Goal: Task Accomplishment & Management: Manage account settings

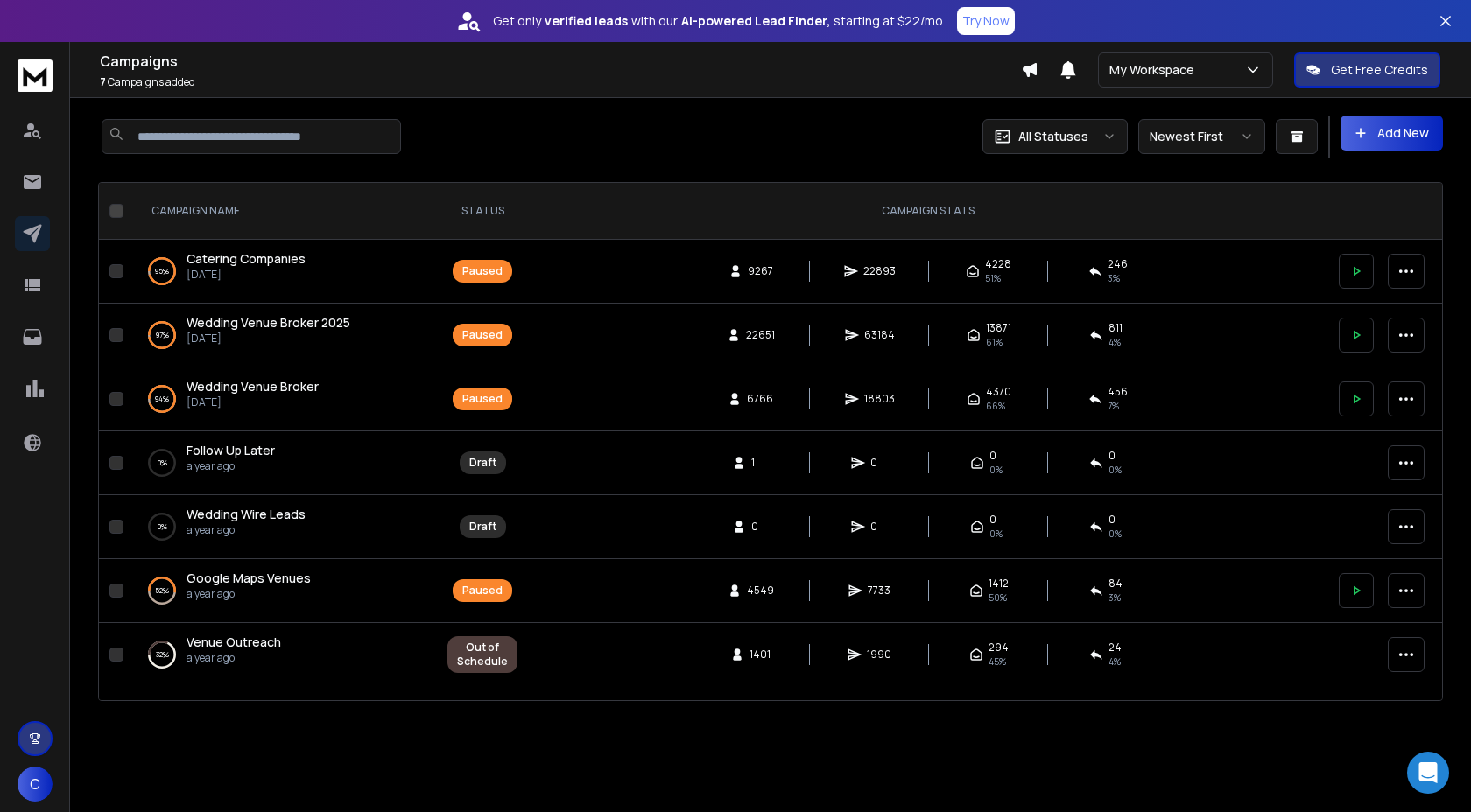
click at [1445, 26] on icon at bounding box center [1445, 20] width 16 height 16
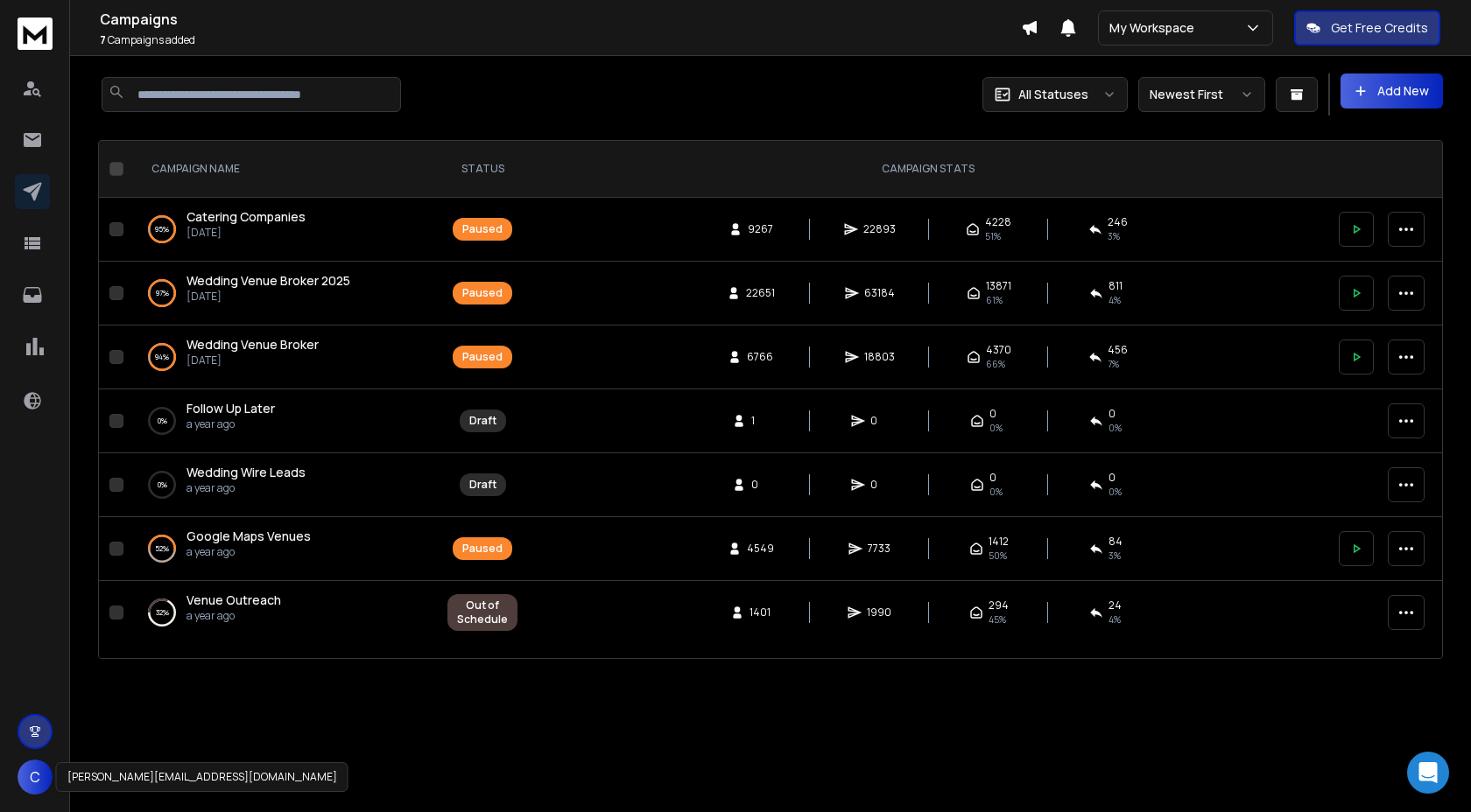
click at [38, 778] on span "C" at bounding box center [35, 777] width 35 height 35
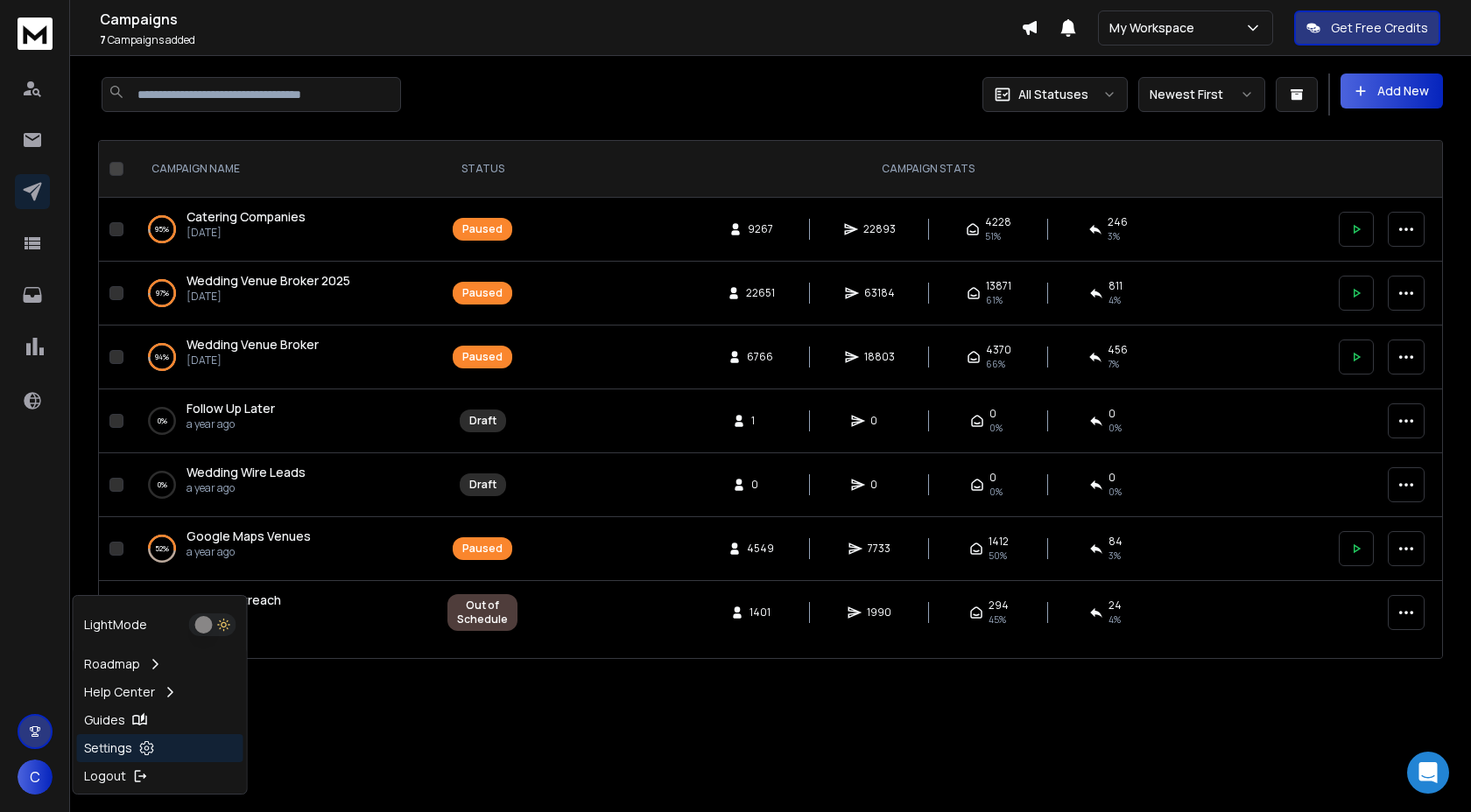
click at [134, 751] on div "Settings" at bounding box center [160, 748] width 166 height 28
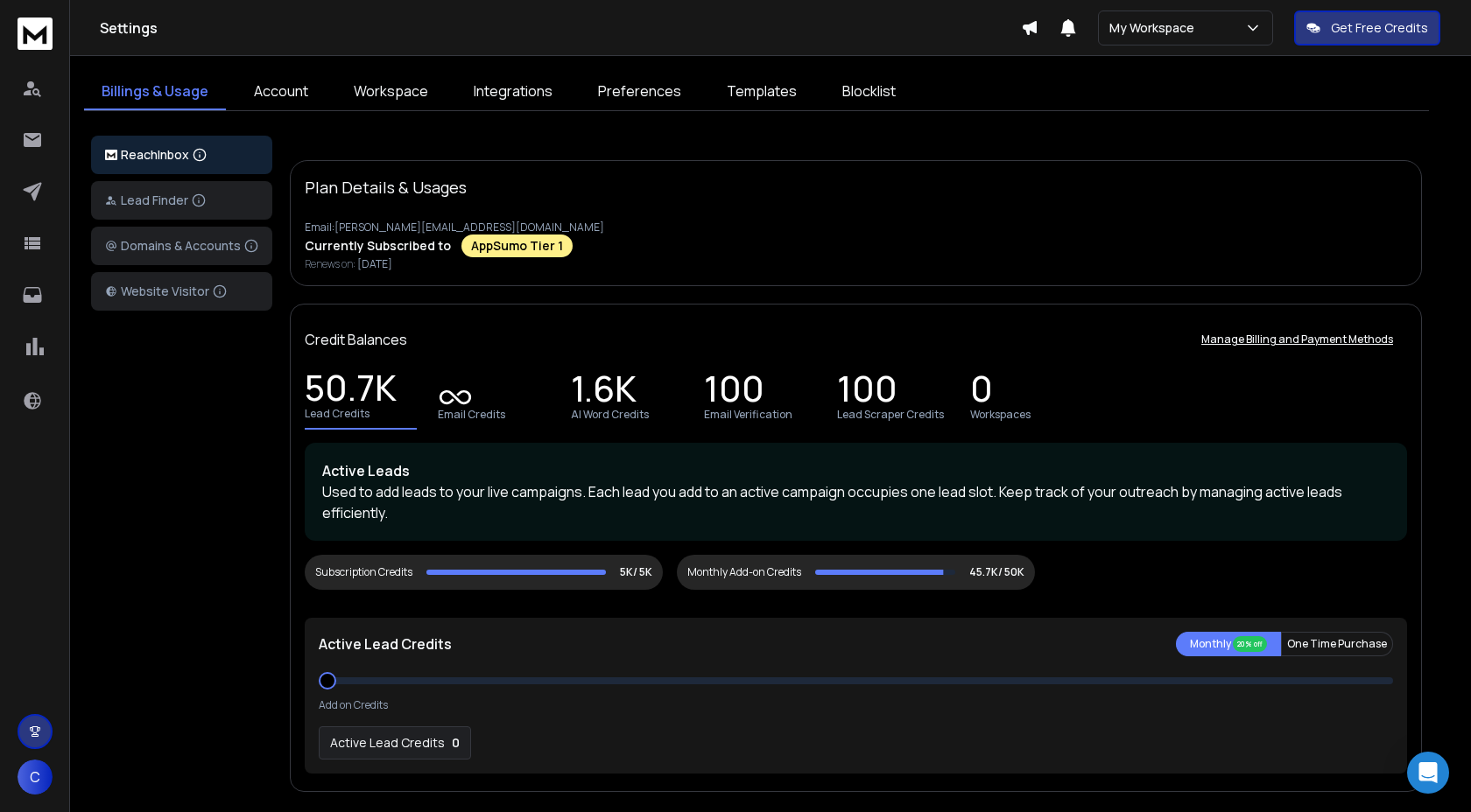
scroll to position [8, 0]
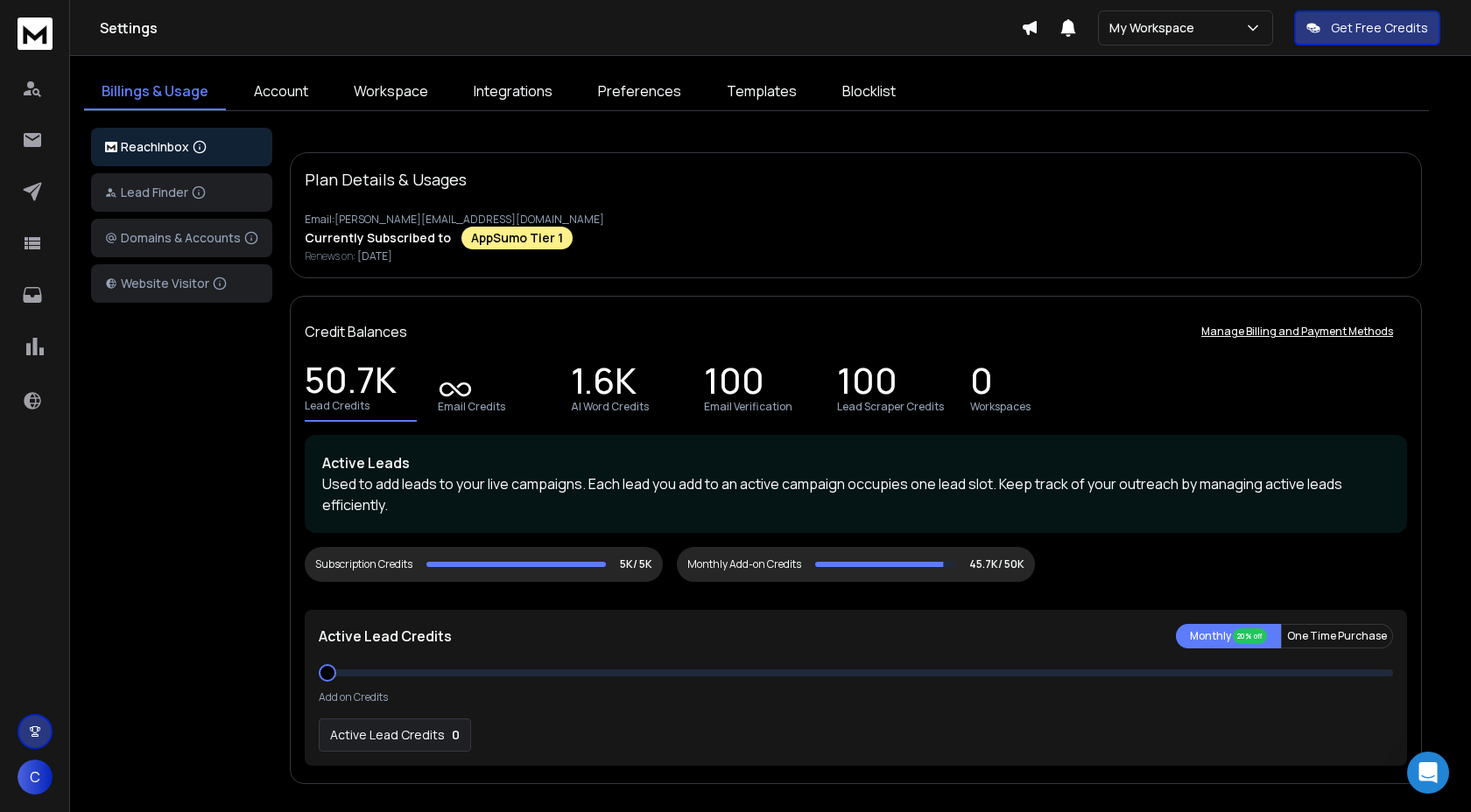
click at [1327, 329] on p "Manage Billing and Payment Methods" at bounding box center [1296, 332] width 192 height 14
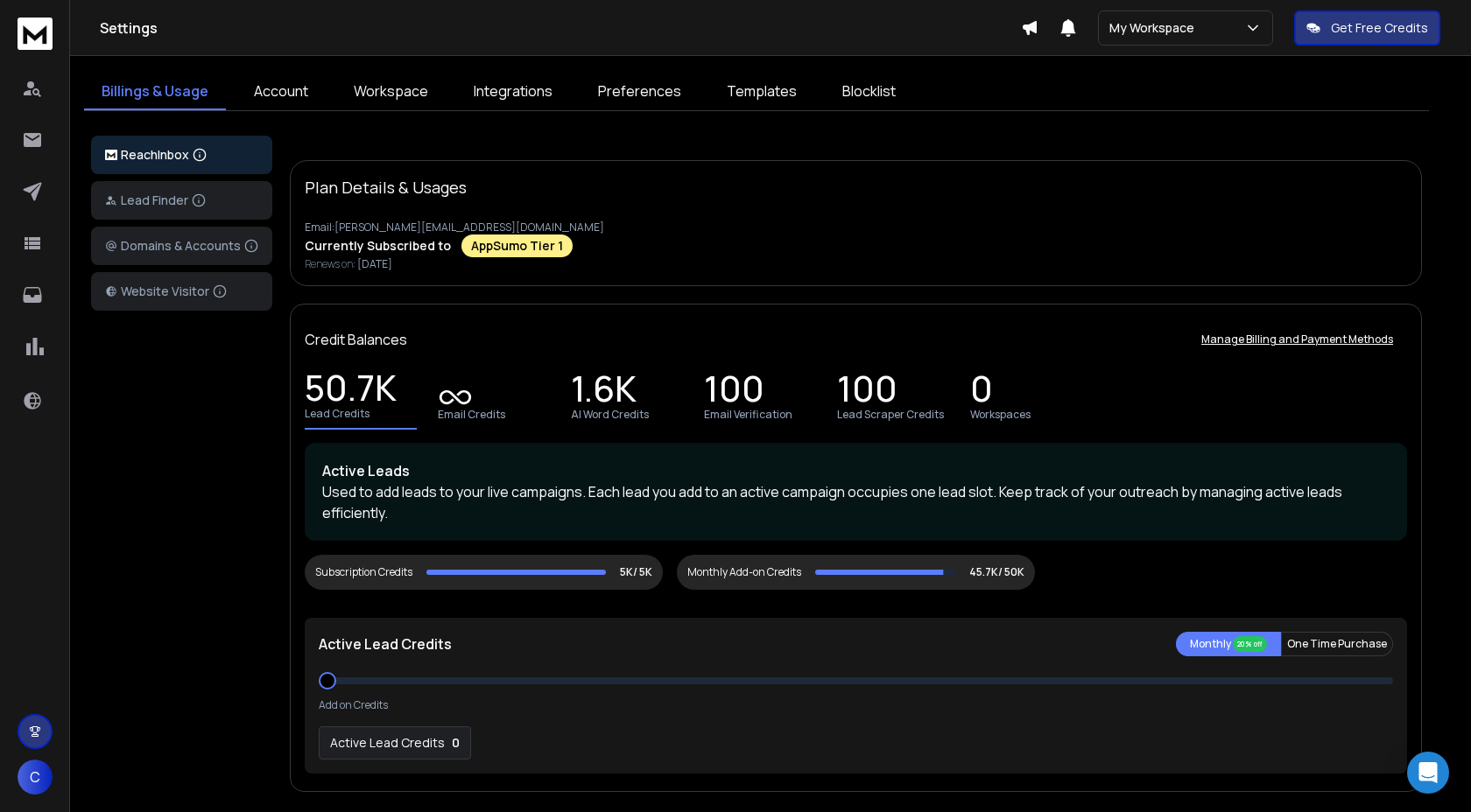
click at [37, 41] on img at bounding box center [35, 33] width 35 height 32
